Goal: Task Accomplishment & Management: Use online tool/utility

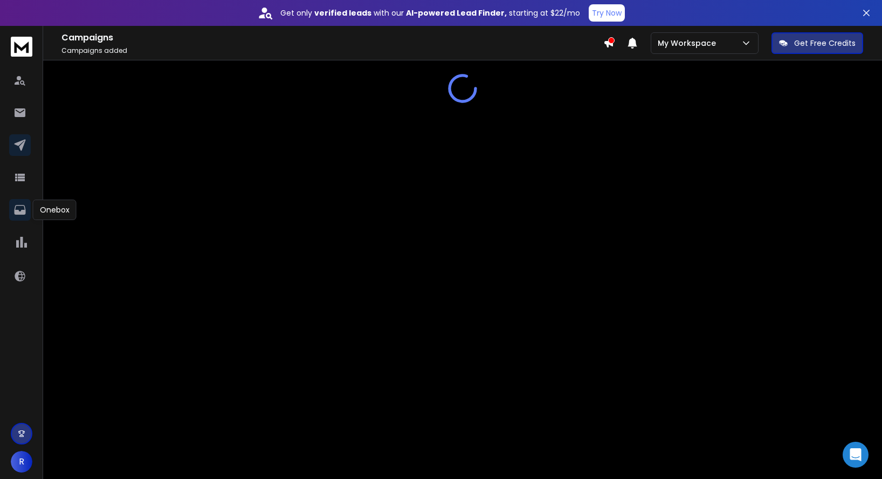
click at [23, 209] on icon at bounding box center [19, 209] width 13 height 13
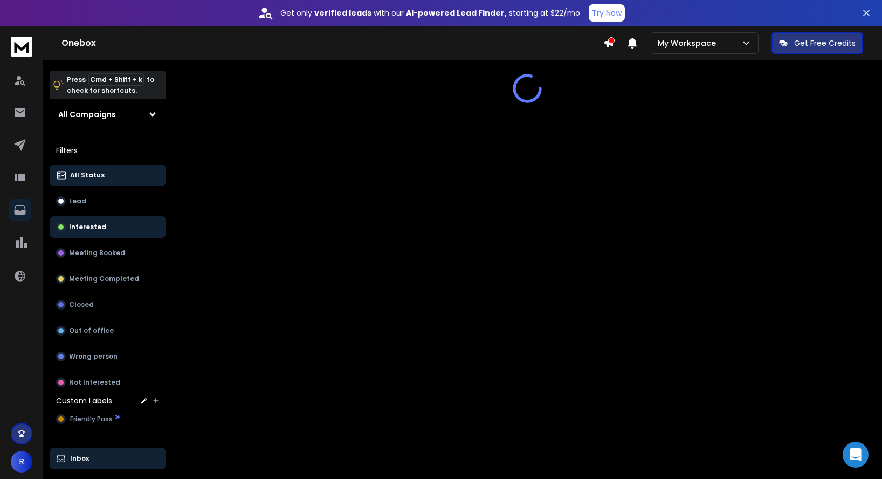
click at [93, 217] on button "Interested" at bounding box center [108, 227] width 116 height 22
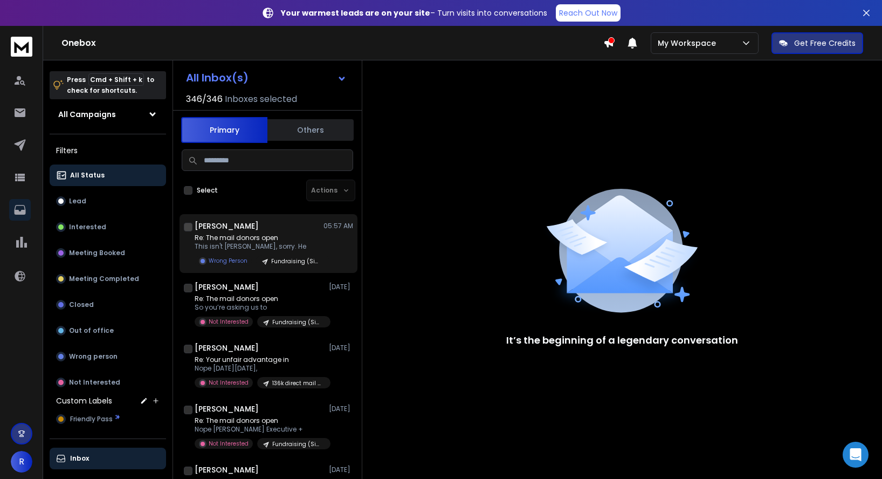
click at [252, 232] on div "[PERSON_NAME] 05:57 AM Re: The mail donors open This isn't [PERSON_NAME], sorry…" at bounding box center [274, 244] width 159 height 46
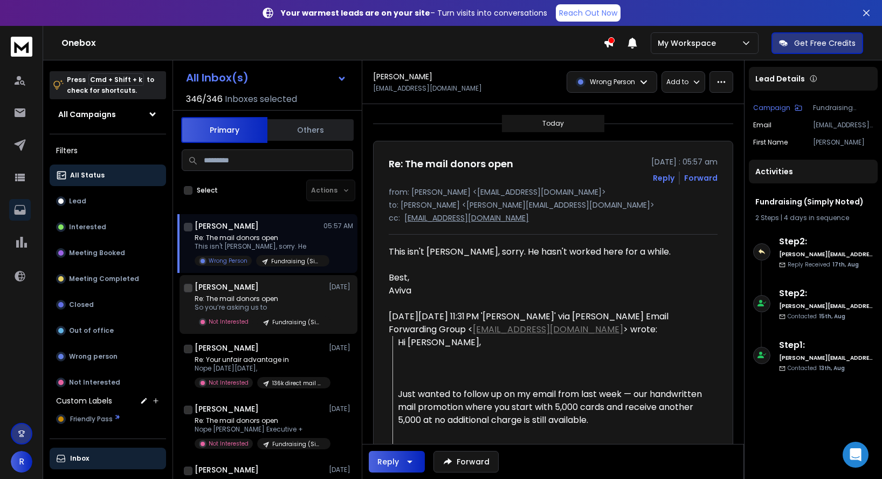
click at [247, 289] on div "[PERSON_NAME] [DATE]" at bounding box center [274, 286] width 159 height 11
